Goal: Task Accomplishment & Management: Manage account settings

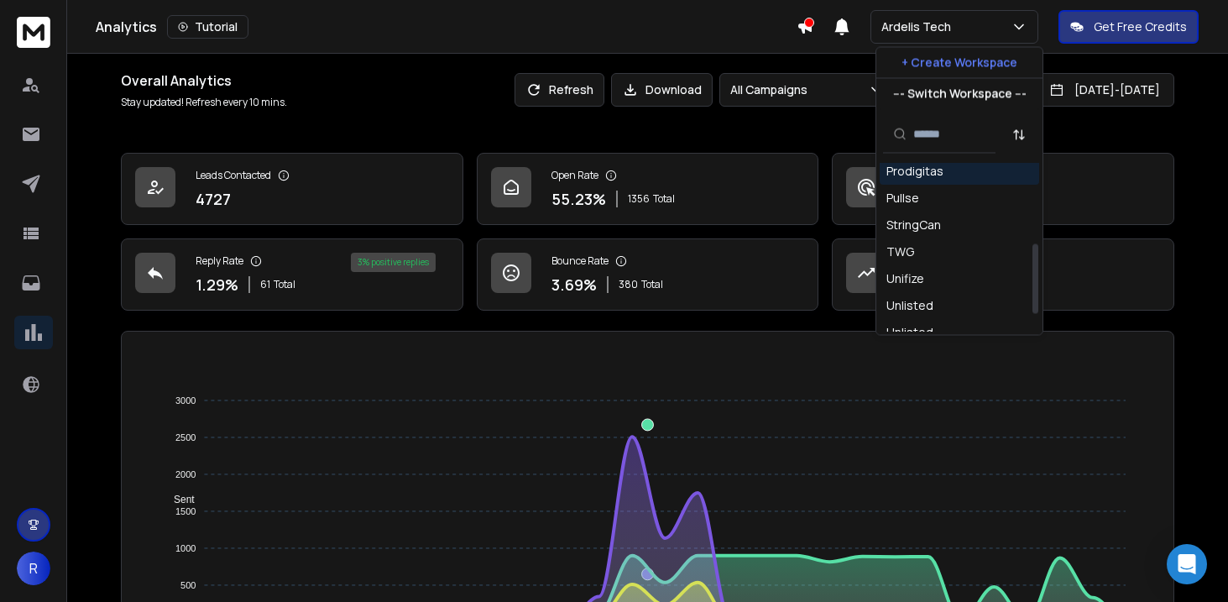
scroll to position [195, 0]
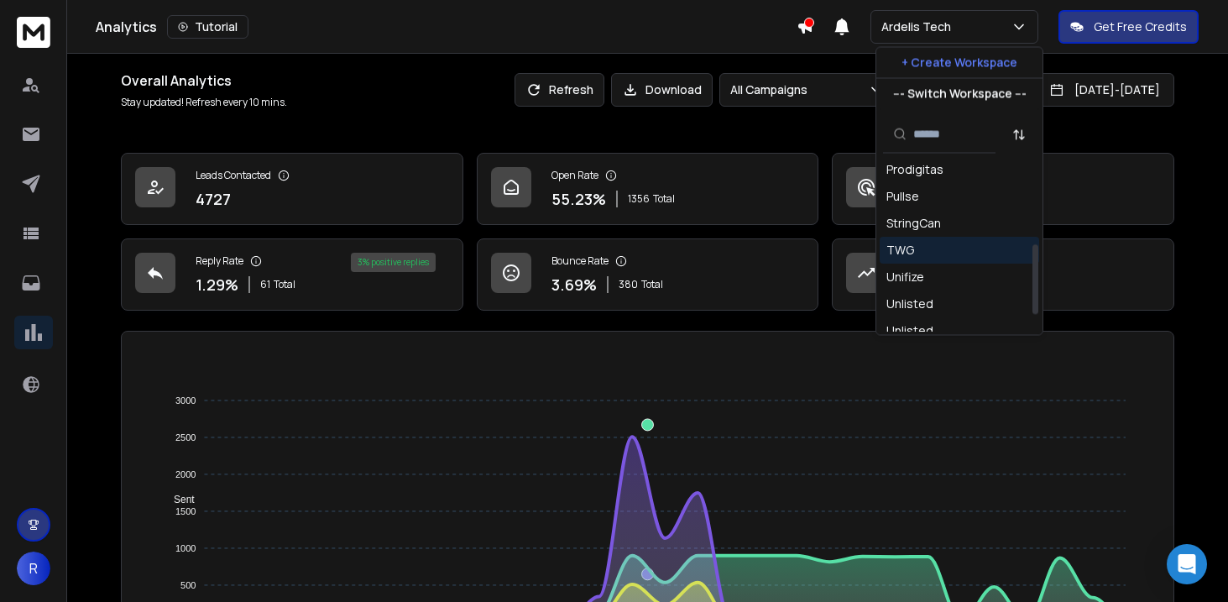
click at [908, 254] on div "TWG" at bounding box center [901, 251] width 28 height 17
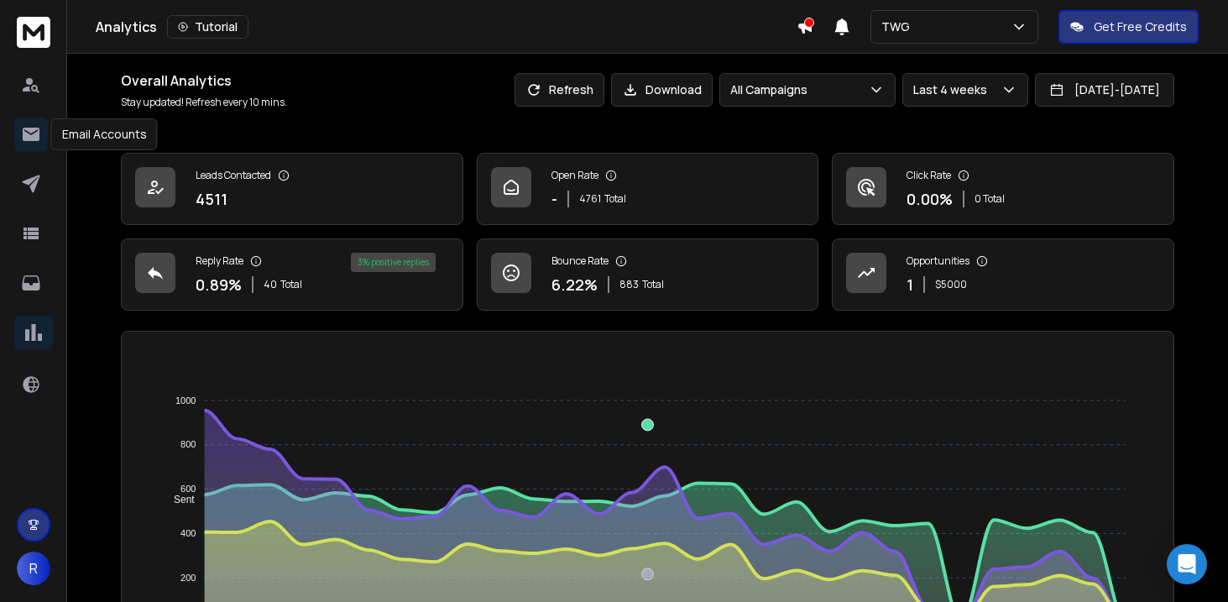
click at [29, 132] on icon at bounding box center [31, 134] width 17 height 13
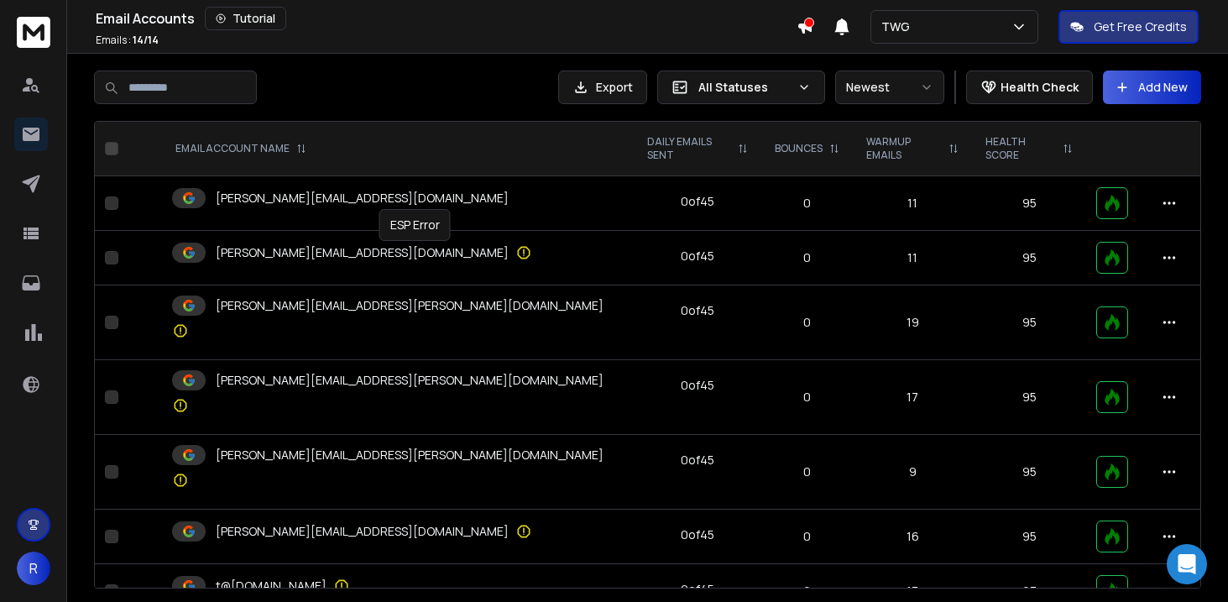
click at [518, 254] on icon at bounding box center [524, 253] width 13 height 13
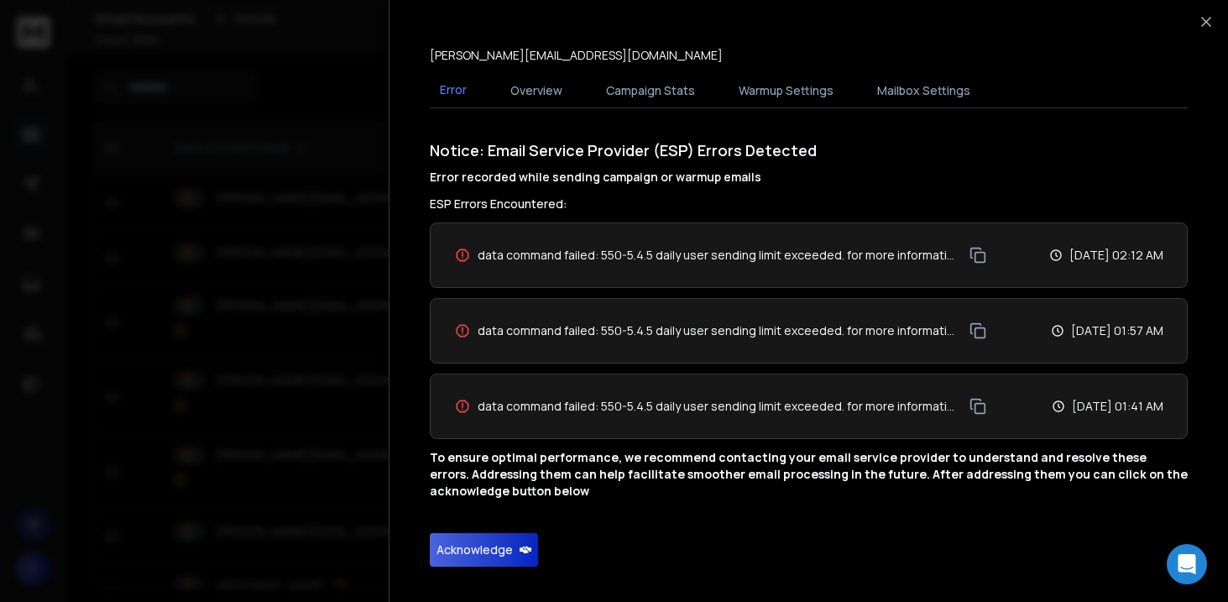
click at [380, 271] on div at bounding box center [614, 301] width 1228 height 602
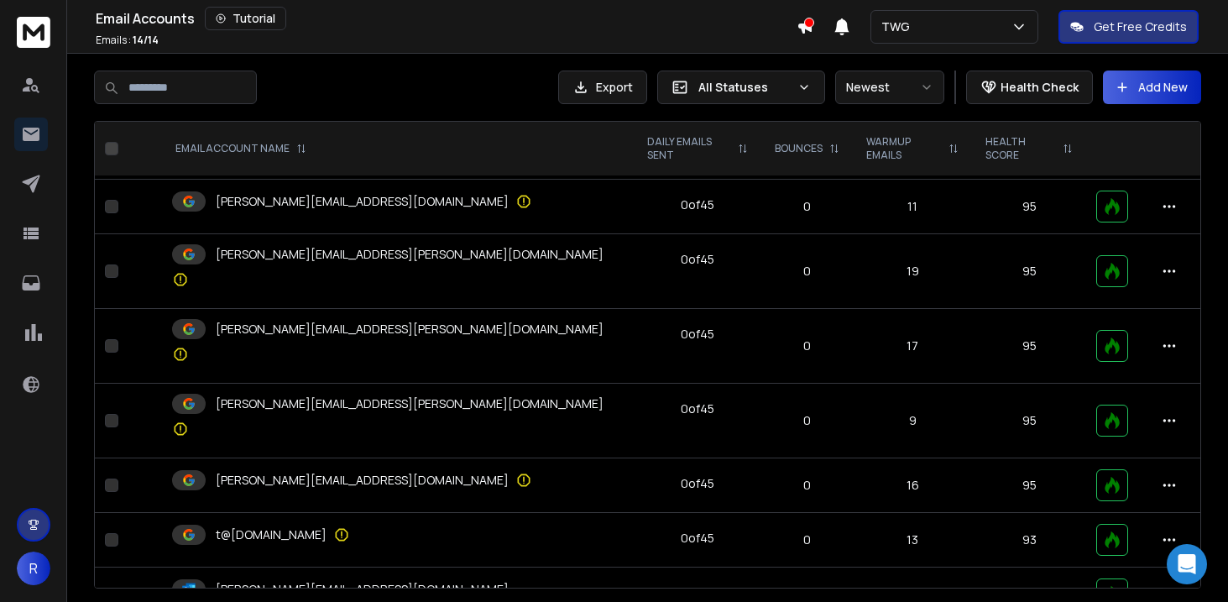
scroll to position [47, 0]
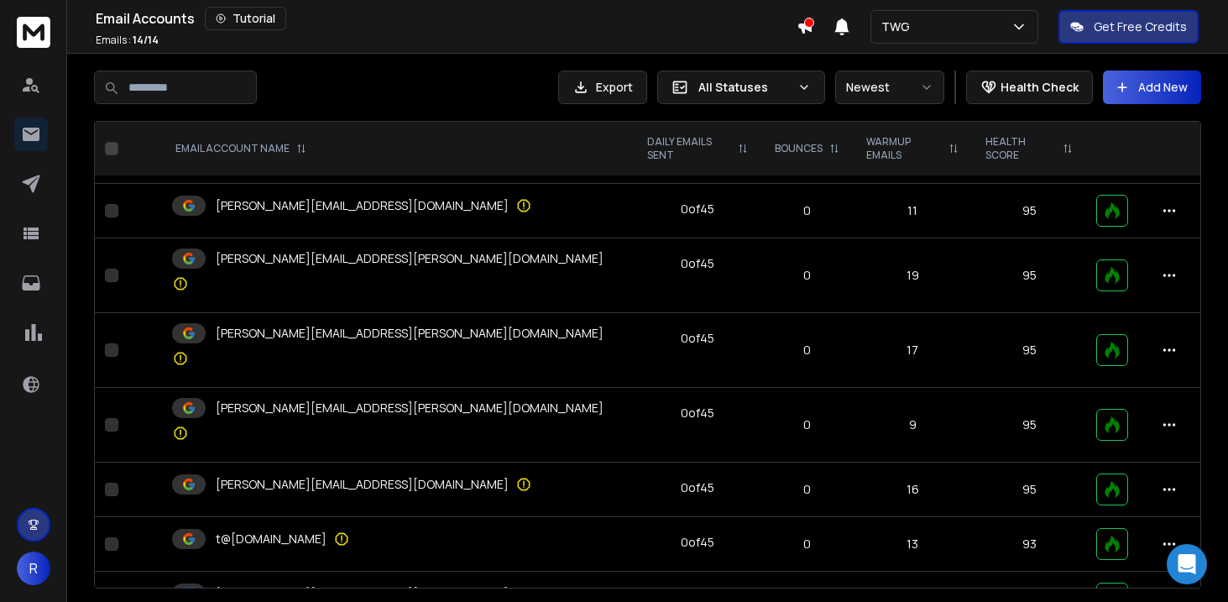
click at [113, 537] on button "button" at bounding box center [111, 543] width 13 height 13
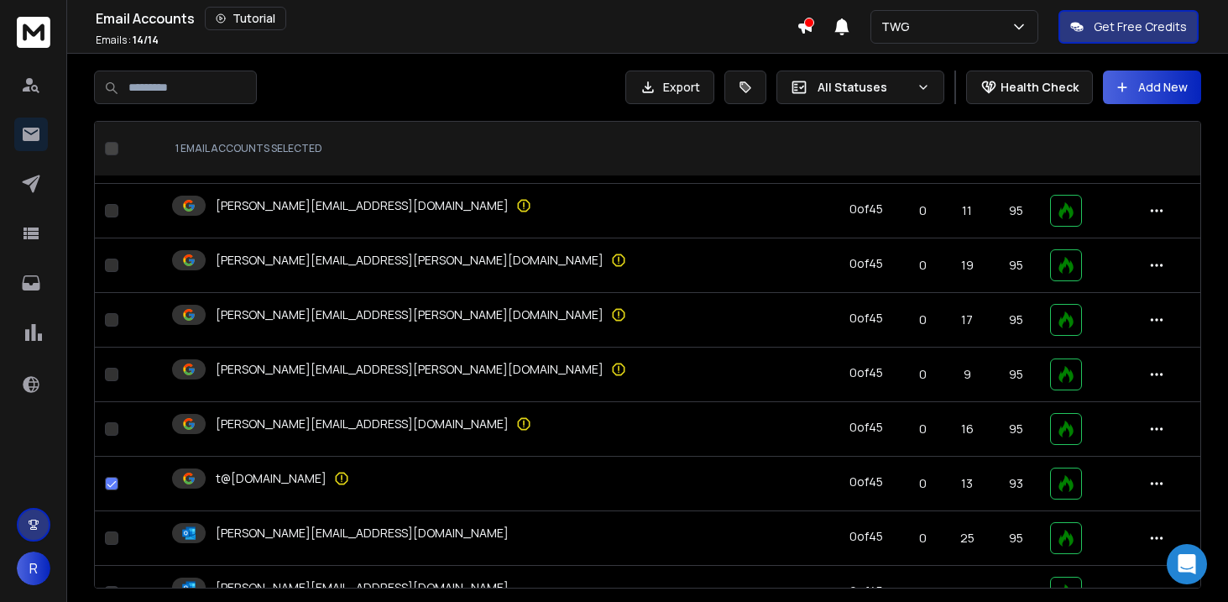
click at [110, 423] on button "button" at bounding box center [111, 428] width 13 height 13
click at [111, 379] on button "button" at bounding box center [111, 374] width 13 height 13
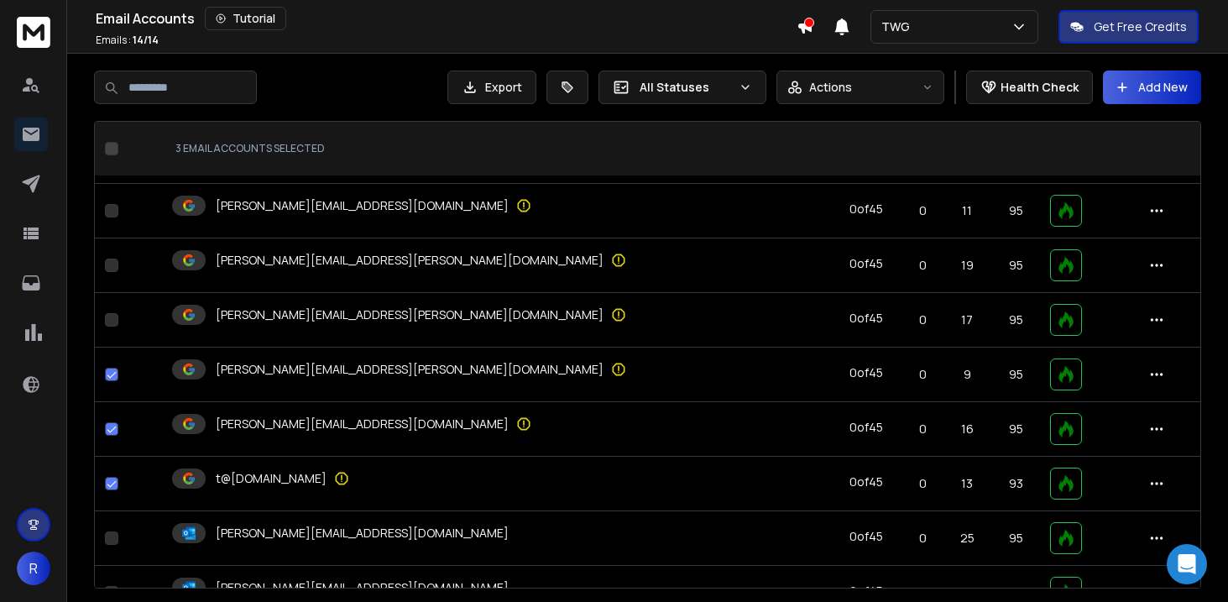
click at [113, 318] on button "button" at bounding box center [111, 319] width 13 height 13
click at [111, 257] on td at bounding box center [128, 265] width 67 height 55
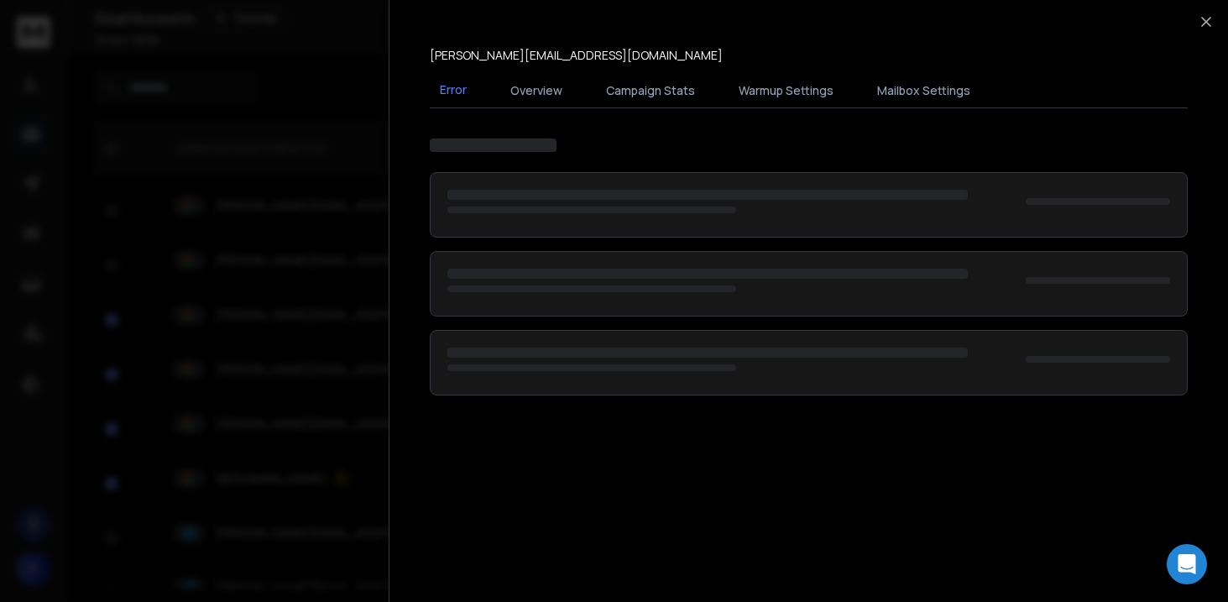
click at [111, 257] on div at bounding box center [614, 301] width 1228 height 602
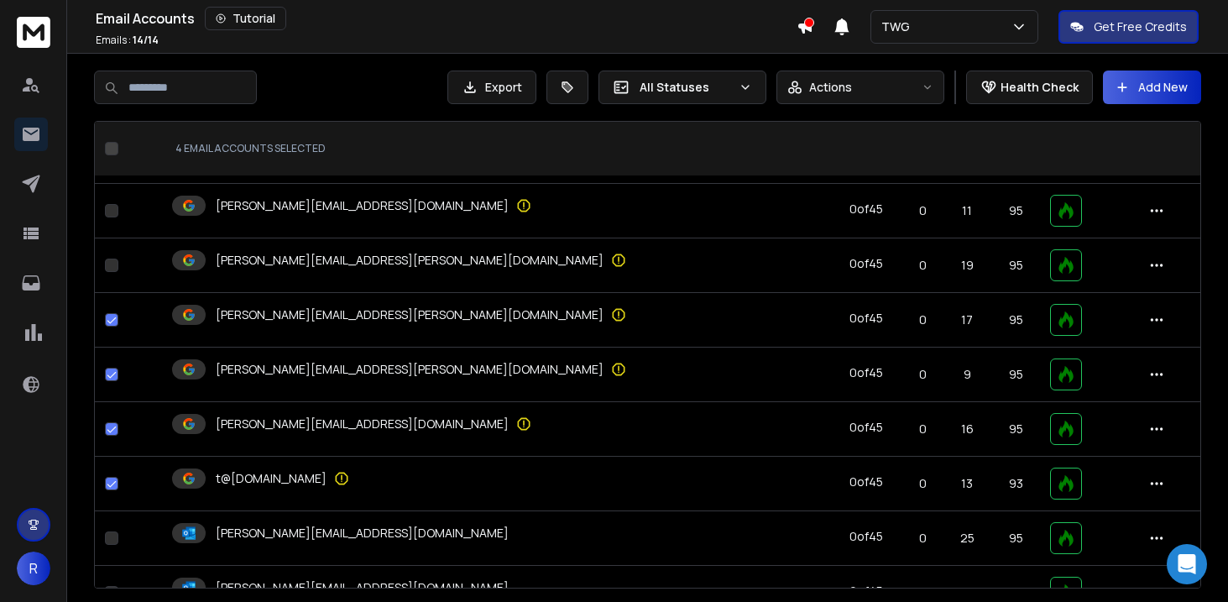
click at [111, 260] on button "button" at bounding box center [111, 265] width 13 height 13
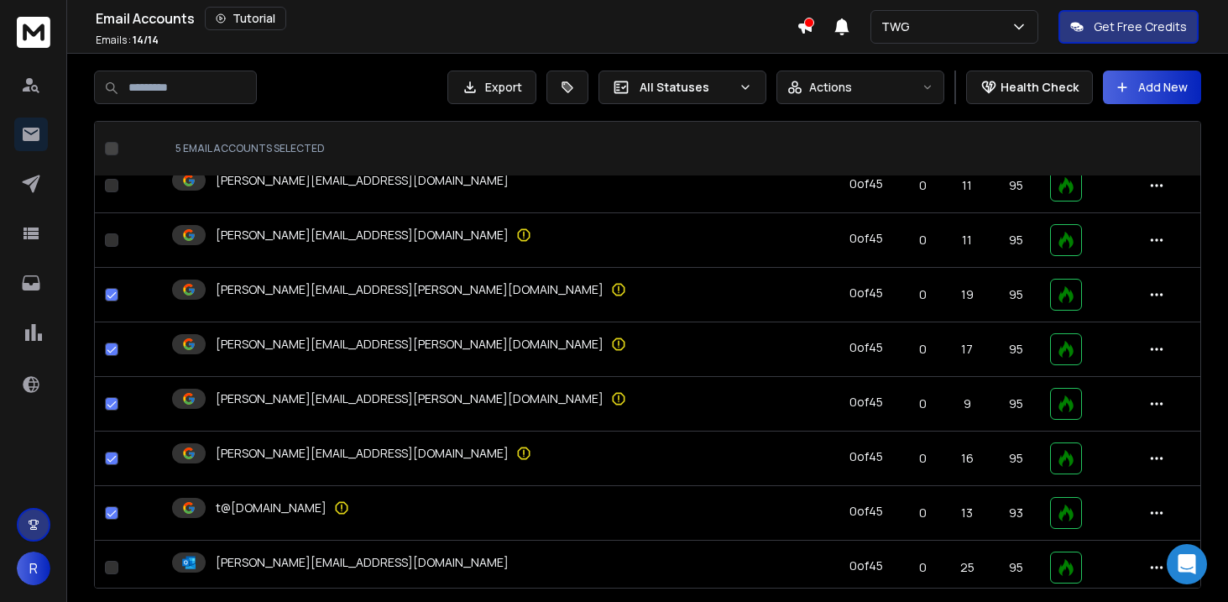
scroll to position [0, 0]
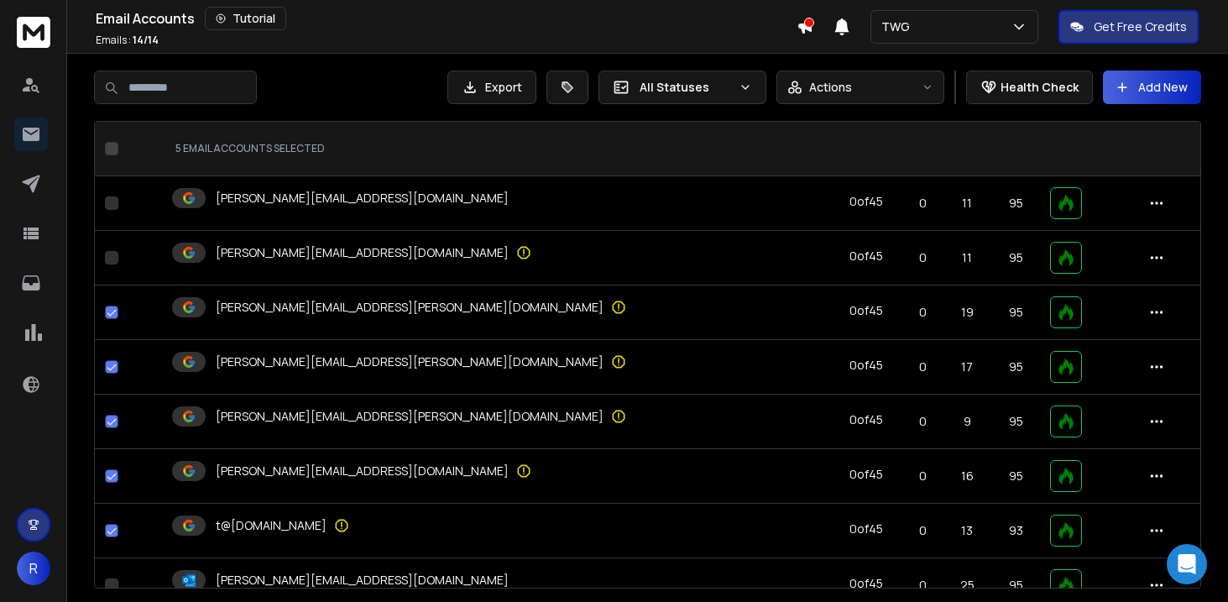
click at [111, 267] on td at bounding box center [128, 258] width 67 height 55
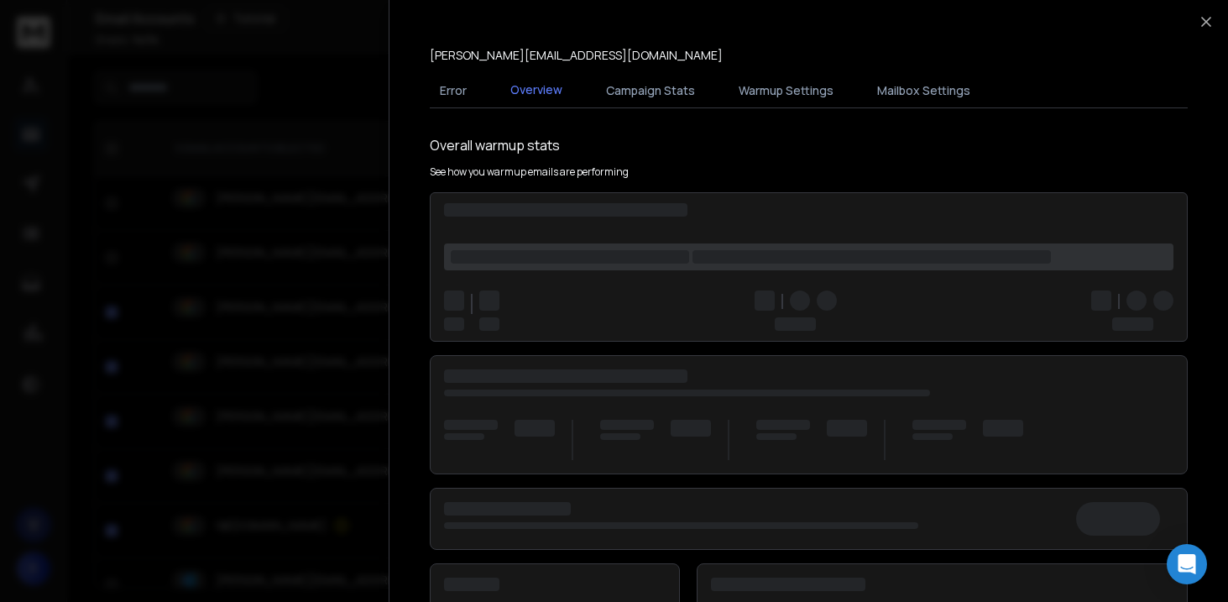
click at [106, 240] on div at bounding box center [614, 301] width 1228 height 602
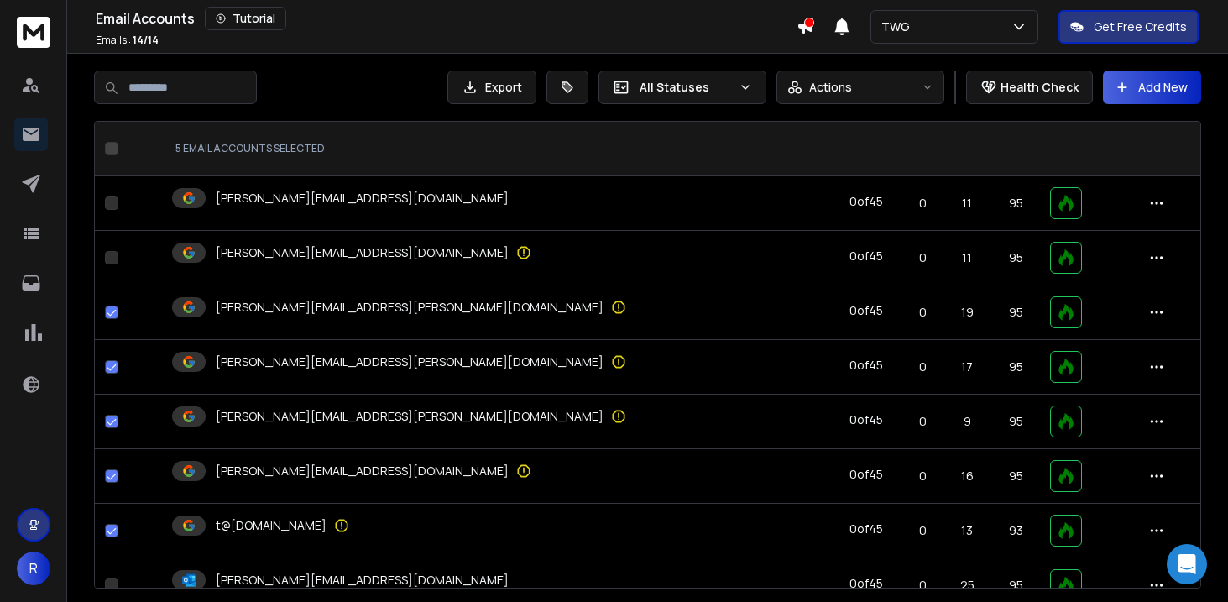
click at [113, 257] on button "button" at bounding box center [111, 257] width 13 height 13
click at [880, 101] on button "Actions" at bounding box center [861, 88] width 168 height 34
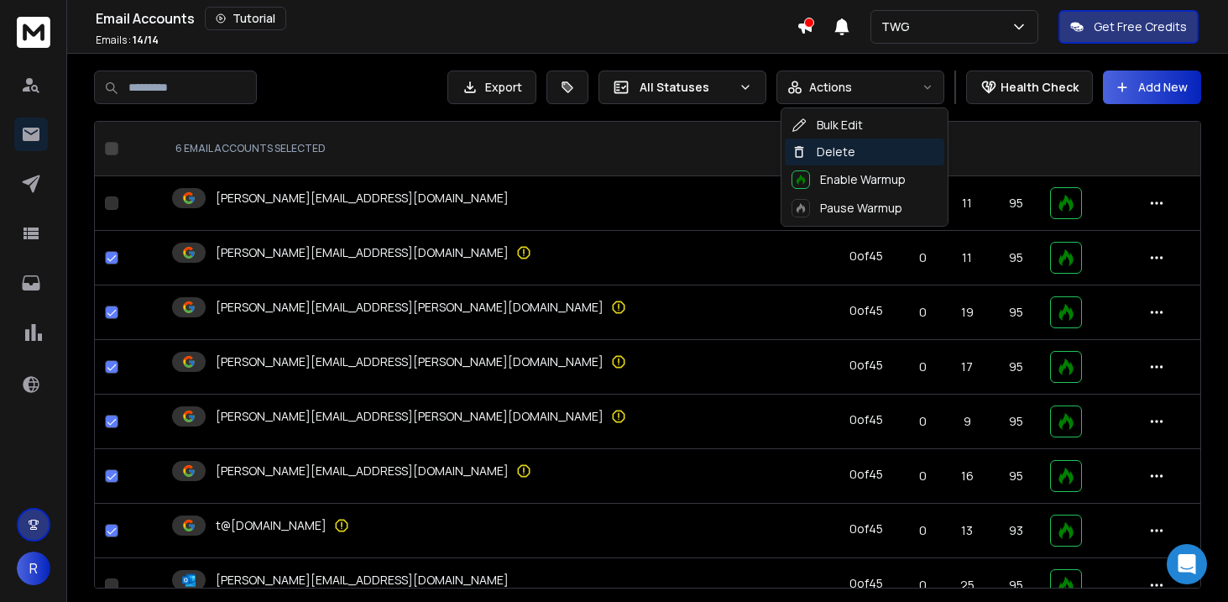
click at [830, 150] on div "Delete" at bounding box center [824, 152] width 64 height 17
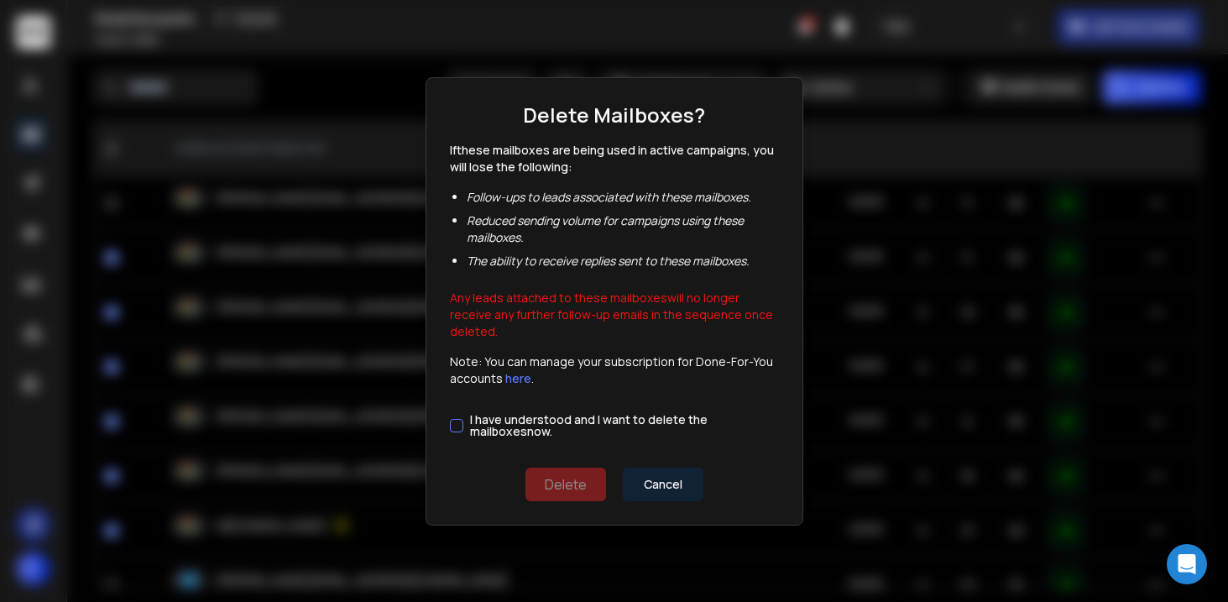
click at [599, 414] on label "I have understood and I want to delete the mailbox es now." at bounding box center [624, 426] width 309 height 24
click at [463, 419] on button "I have understood and I want to delete the mailbox es now." at bounding box center [456, 425] width 13 height 13
click at [571, 479] on button "Delete" at bounding box center [566, 485] width 81 height 34
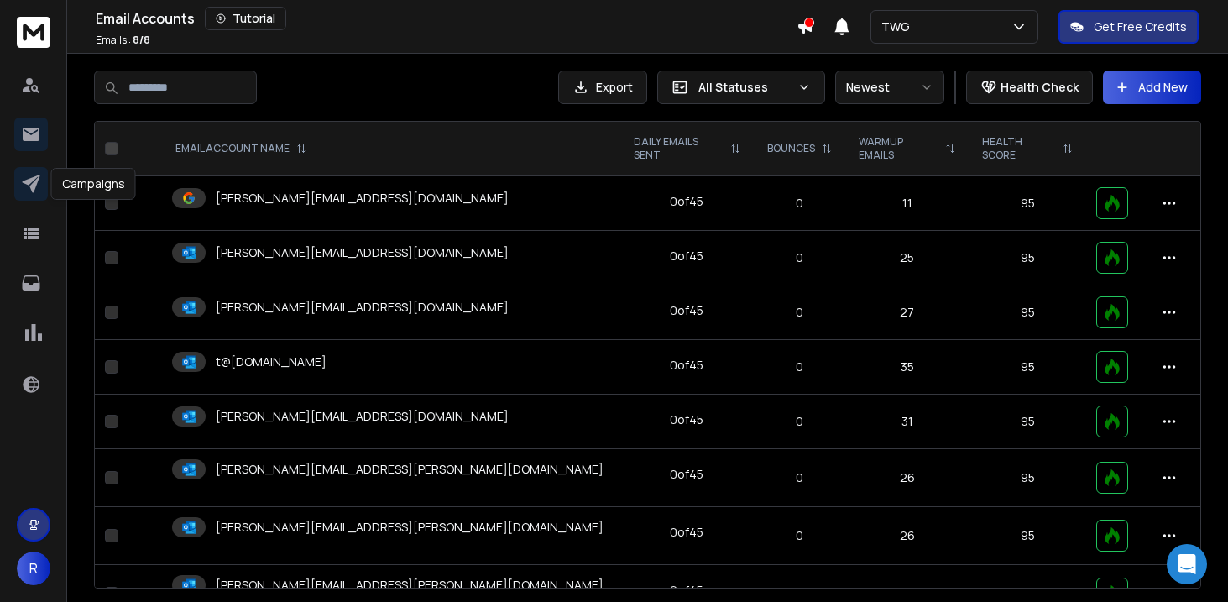
click at [31, 189] on icon at bounding box center [31, 184] width 18 height 18
